Goal: Check status

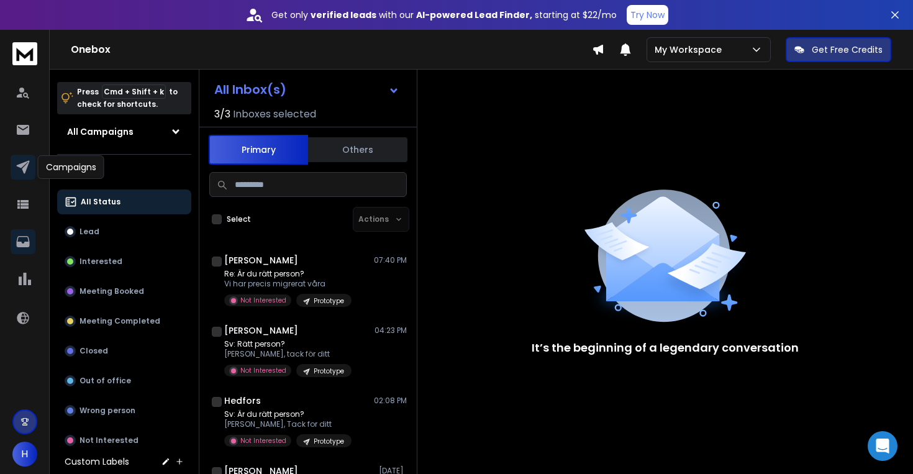
click at [28, 176] on link at bounding box center [23, 167] width 25 height 25
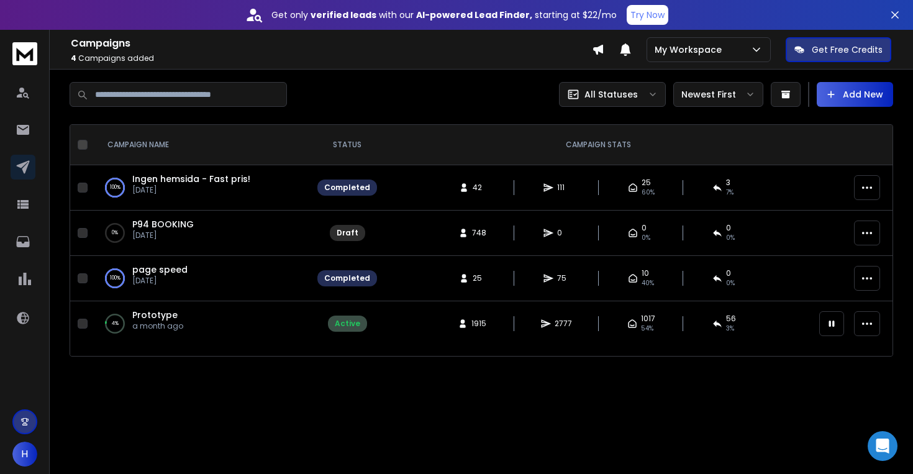
click at [204, 312] on div "4 % Prototype a month ago" at bounding box center [201, 324] width 193 height 30
